Goal: Check status: Check status

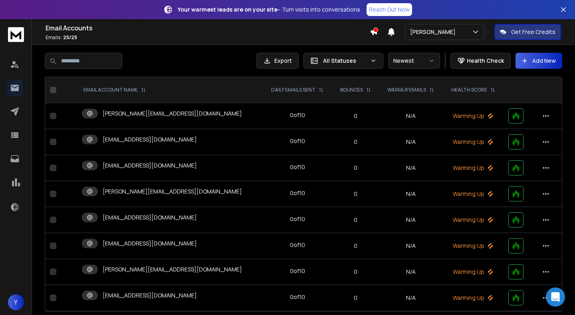
click at [544, 113] on icon at bounding box center [545, 115] width 7 height 7
click at [536, 129] on div "Warmup Settings" at bounding box center [529, 132] width 51 height 13
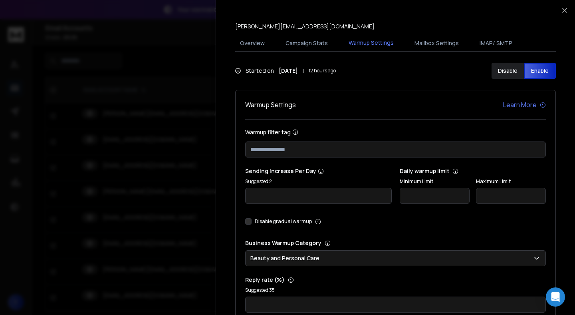
click at [311, 38] on button "Campaign Stats" at bounding box center [307, 43] width 52 height 18
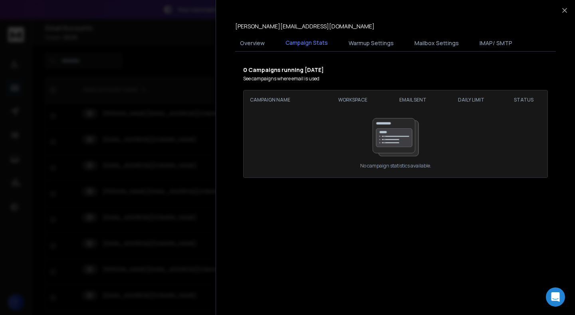
click at [255, 44] on button "Overview" at bounding box center [252, 43] width 34 height 18
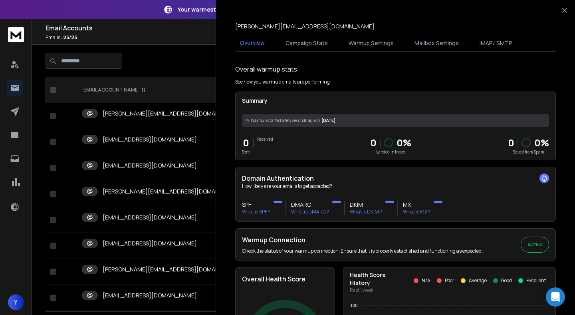
click at [206, 172] on td "[EMAIL_ADDRESS][DOMAIN_NAME]" at bounding box center [169, 168] width 185 height 26
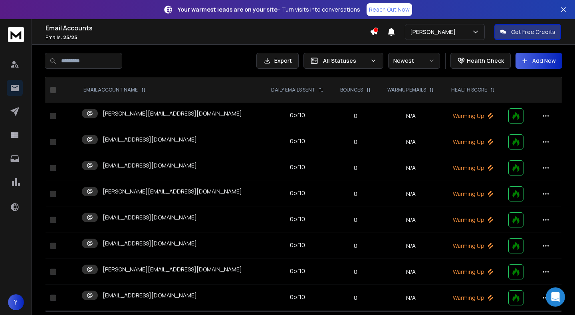
click at [305, 182] on td "0 of 10" at bounding box center [297, 191] width 70 height 21
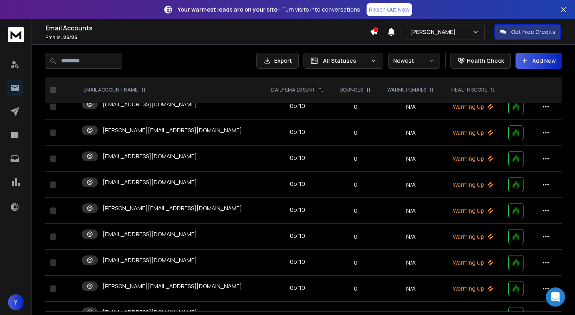
scroll to position [133, 0]
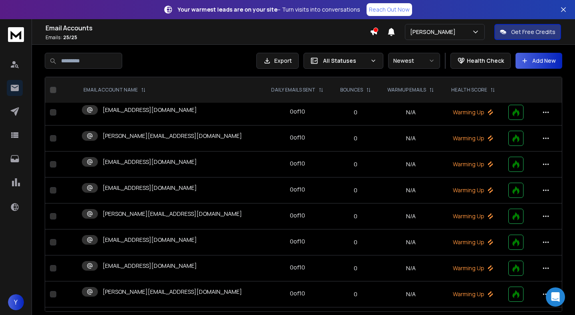
click at [337, 243] on p "0" at bounding box center [355, 242] width 37 height 8
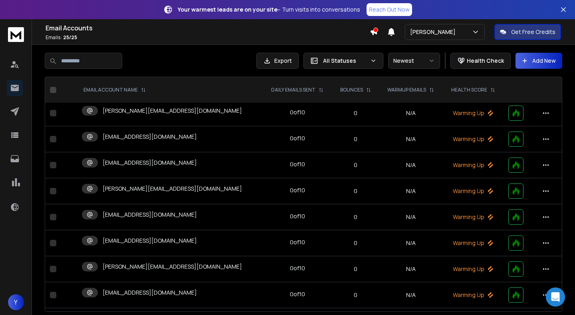
scroll to position [395, 0]
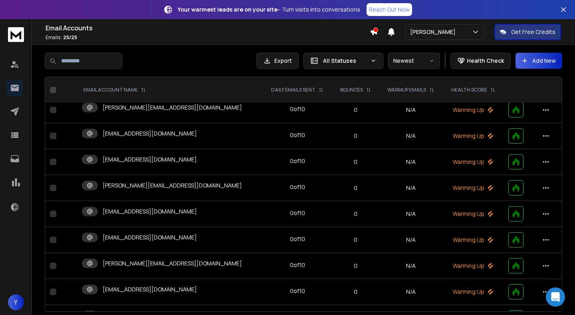
click at [298, 229] on td "0 of 10" at bounding box center [297, 237] width 70 height 21
